Goal: Communication & Community: Answer question/provide support

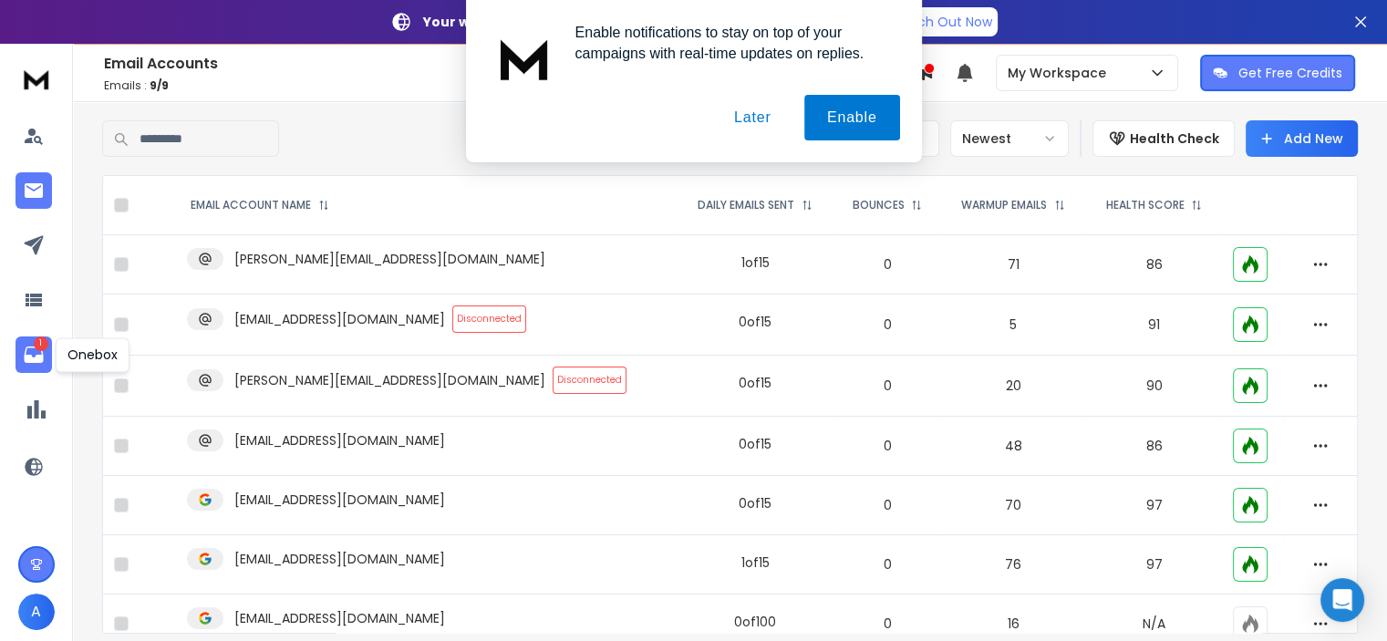
click at [39, 347] on p "1" at bounding box center [41, 343] width 15 height 15
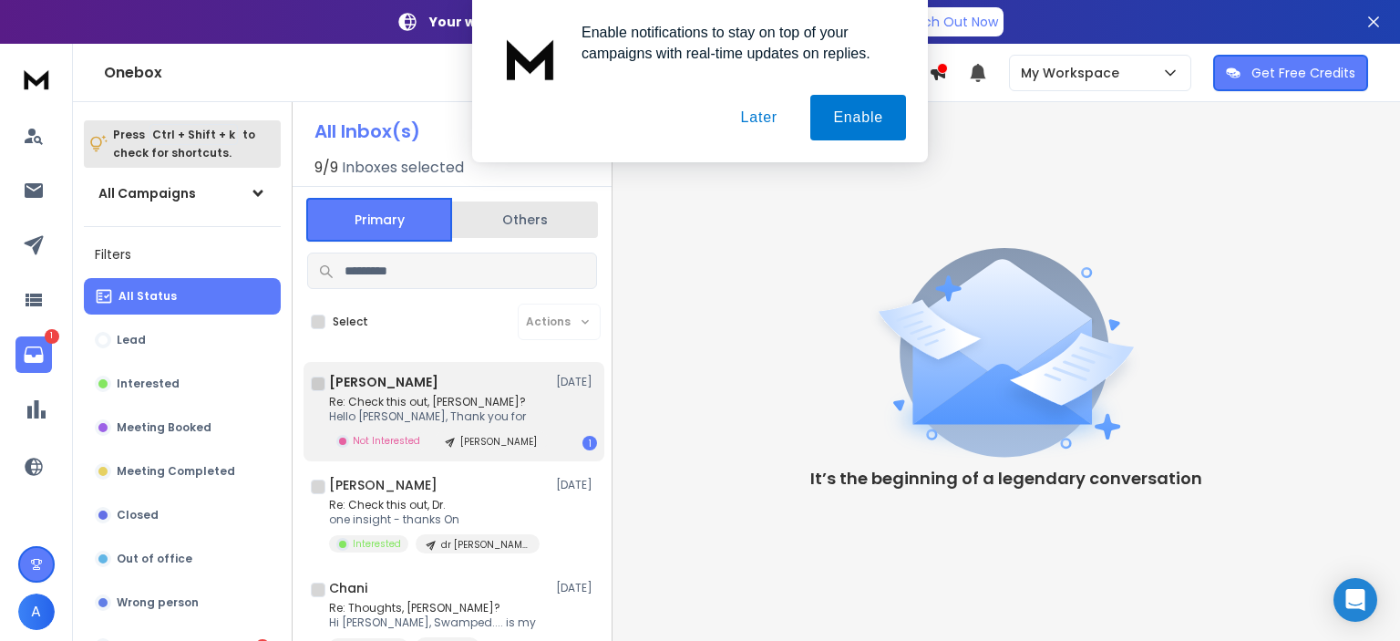
click at [410, 404] on p "Re: Check this out, [PERSON_NAME]?" at bounding box center [438, 402] width 219 height 15
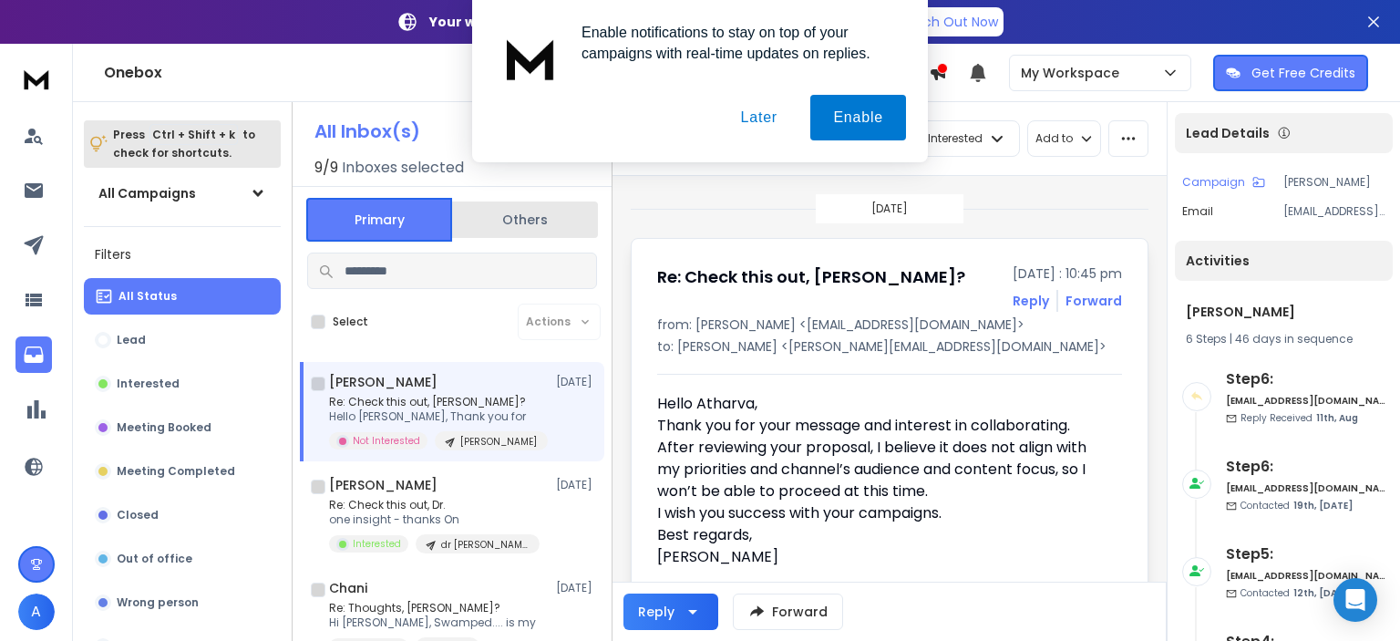
click at [760, 112] on button "Later" at bounding box center [759, 118] width 82 height 46
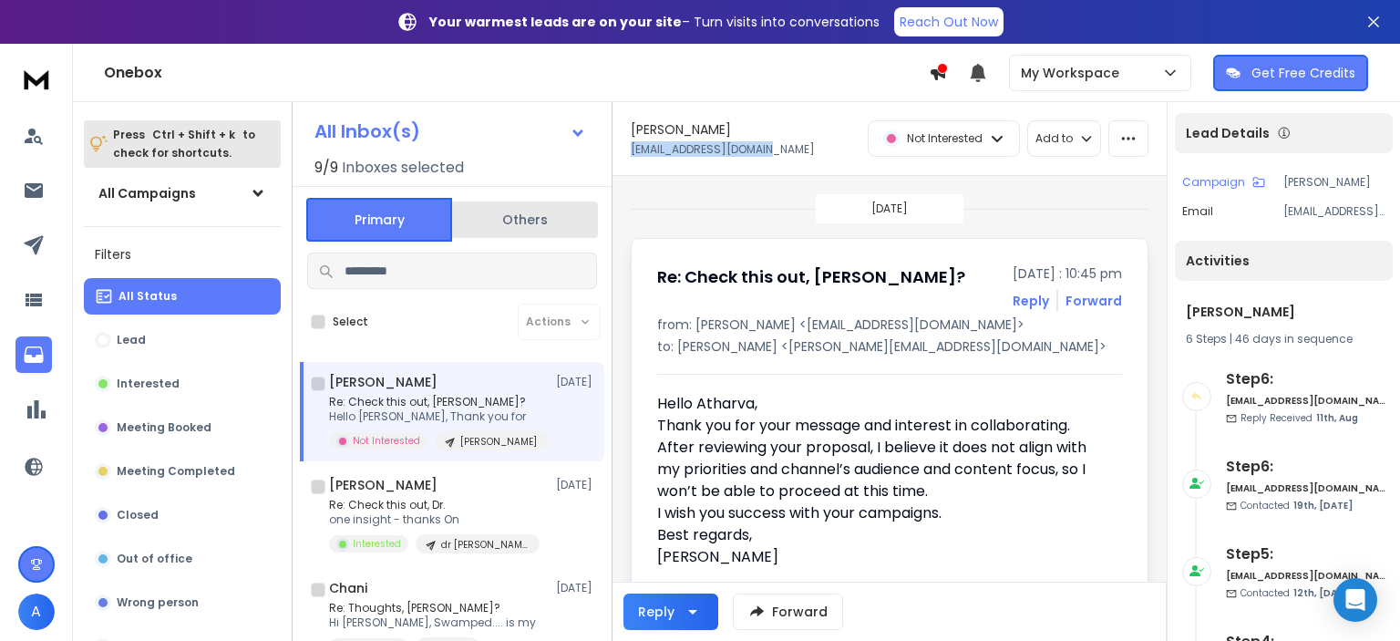
drag, startPoint x: 757, startPoint y: 121, endPoint x: 715, endPoint y: 118, distance: 42.1
click at [715, 118] on div "[PERSON_NAME] [PERSON_NAME] [EMAIL_ADDRESS][DOMAIN_NAME] Not Interested Add to …" at bounding box center [890, 139] width 554 height 74
click at [723, 123] on div "[PERSON_NAME] [PERSON_NAME] [EMAIL_ADDRESS][DOMAIN_NAME]" at bounding box center [744, 138] width 226 height 36
drag, startPoint x: 723, startPoint y: 119, endPoint x: 627, endPoint y: 130, distance: 96.4
click at [627, 130] on div "[PERSON_NAME] [PERSON_NAME] [EMAIL_ADDRESS][DOMAIN_NAME] Not Interested Add to …" at bounding box center [890, 139] width 554 height 74
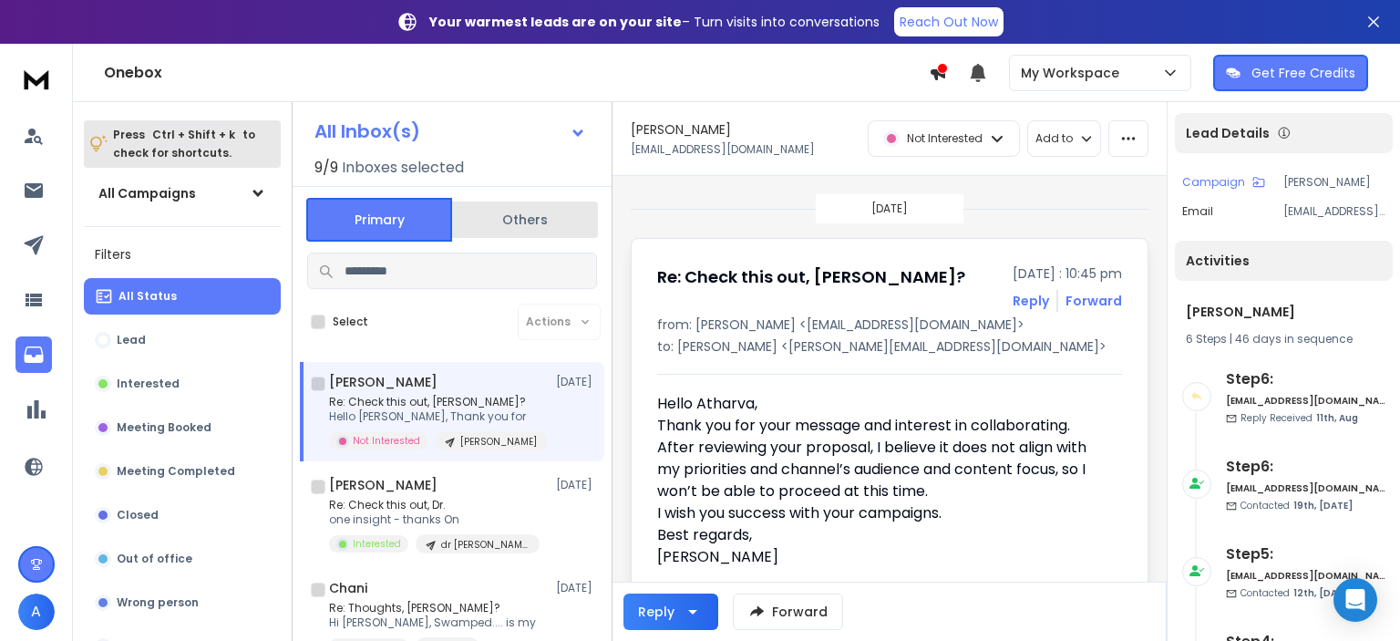
copy h1 "[PERSON_NAME]"
click at [407, 269] on input at bounding box center [452, 271] width 290 height 36
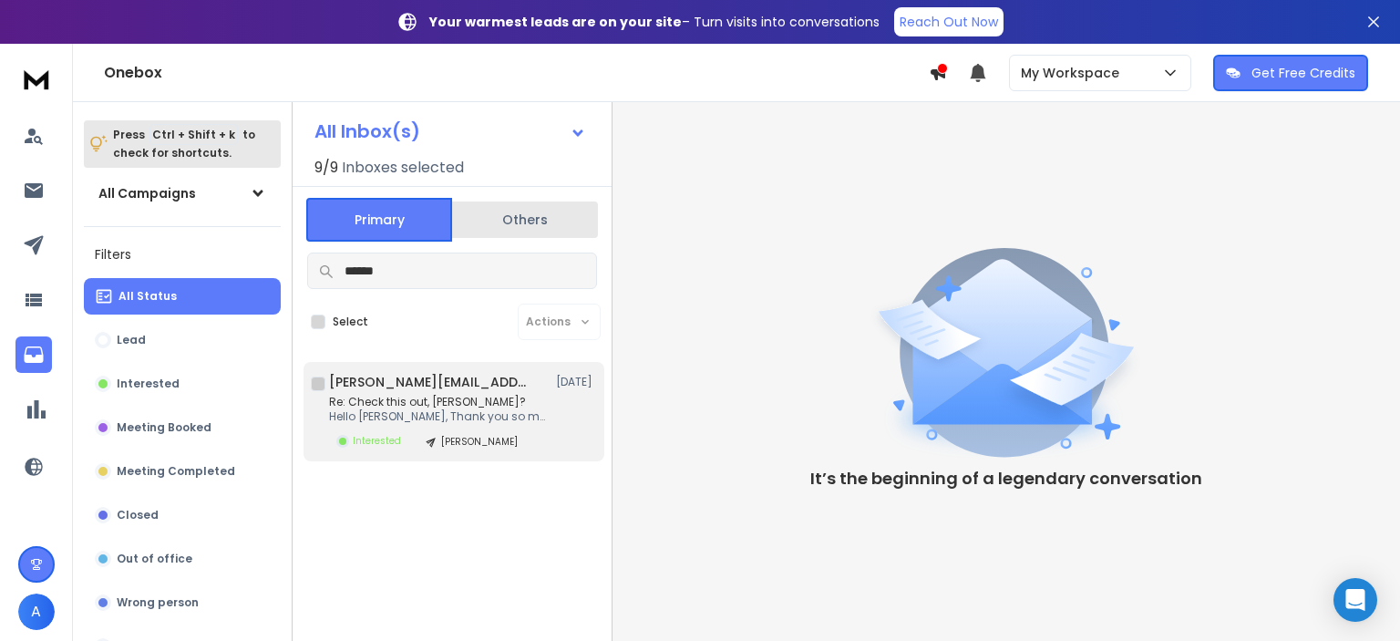
type input "******"
click at [472, 402] on p "Re: Check this out, [PERSON_NAME]?" at bounding box center [438, 402] width 219 height 15
